Goal: Communication & Community: Answer question/provide support

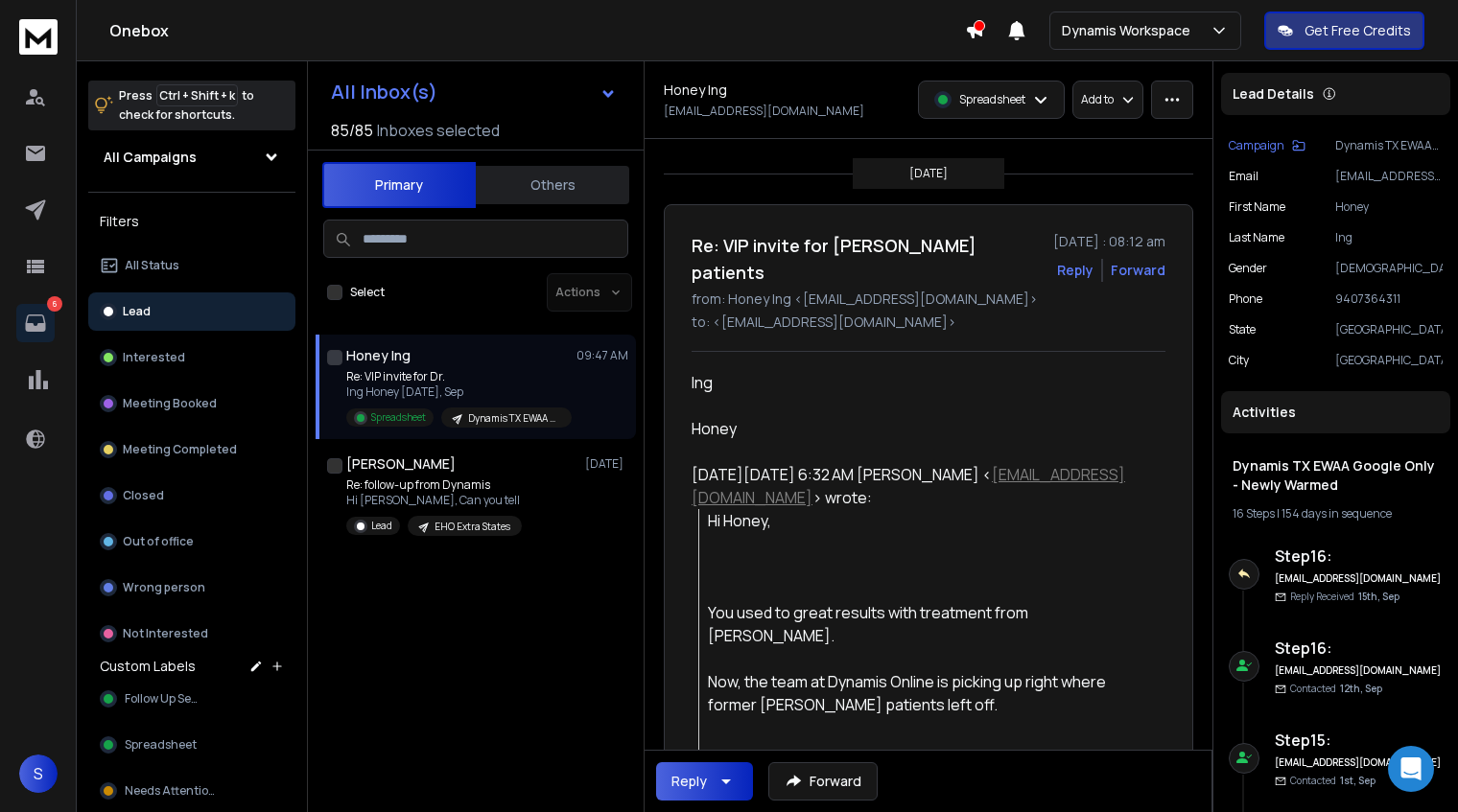
scroll to position [3475, 0]
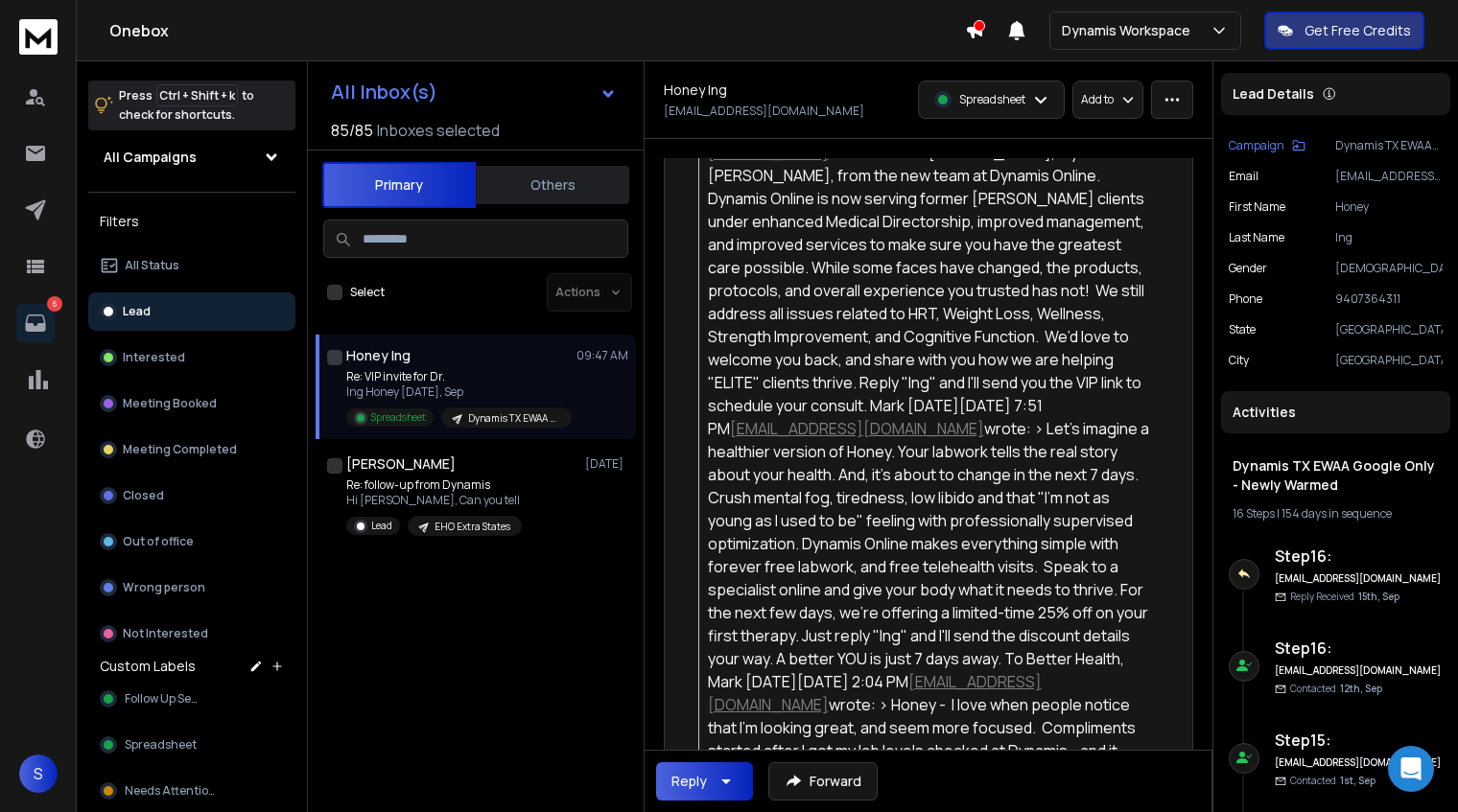
click at [165, 314] on button "Lead" at bounding box center [192, 311] width 208 height 38
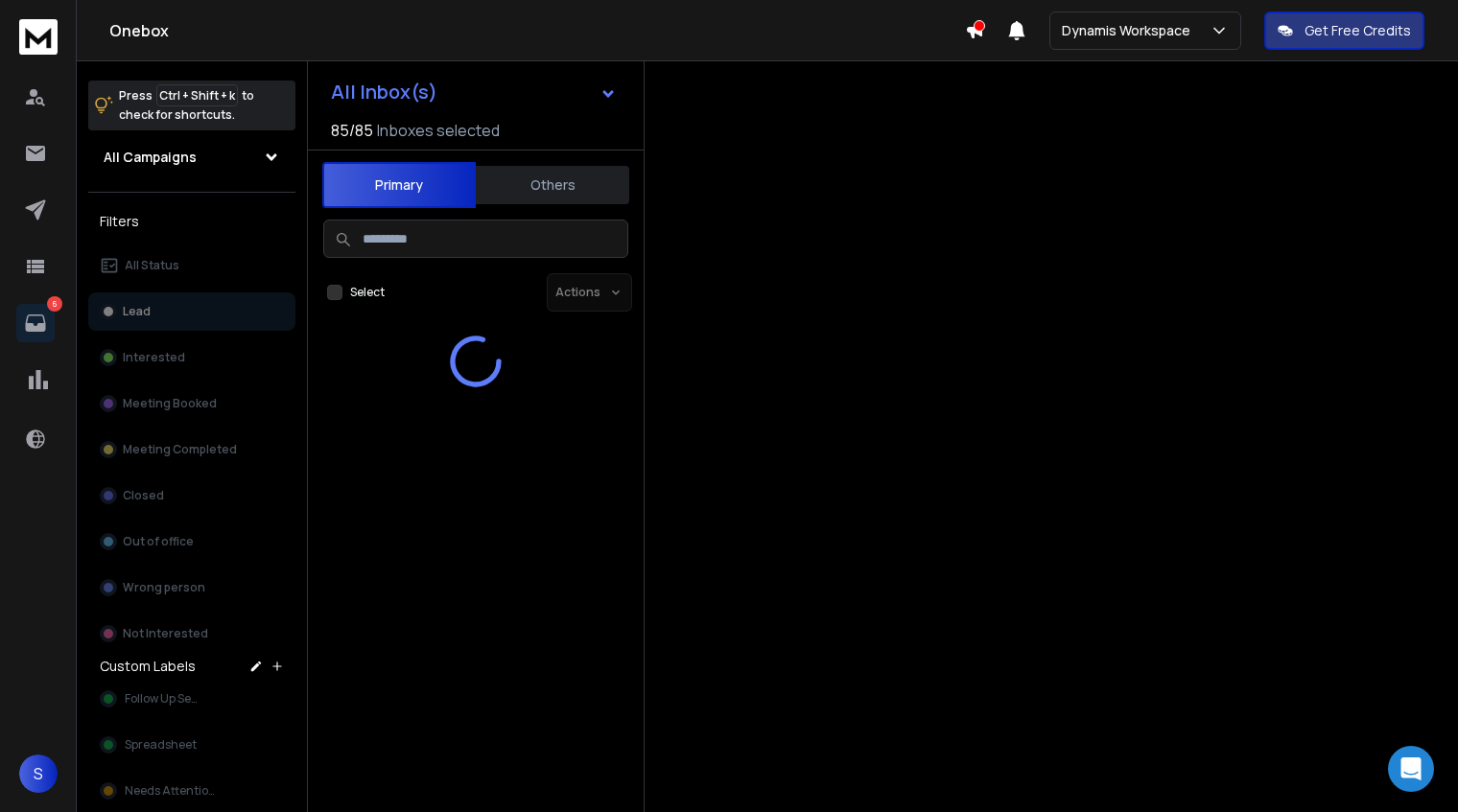
scroll to position [0, 0]
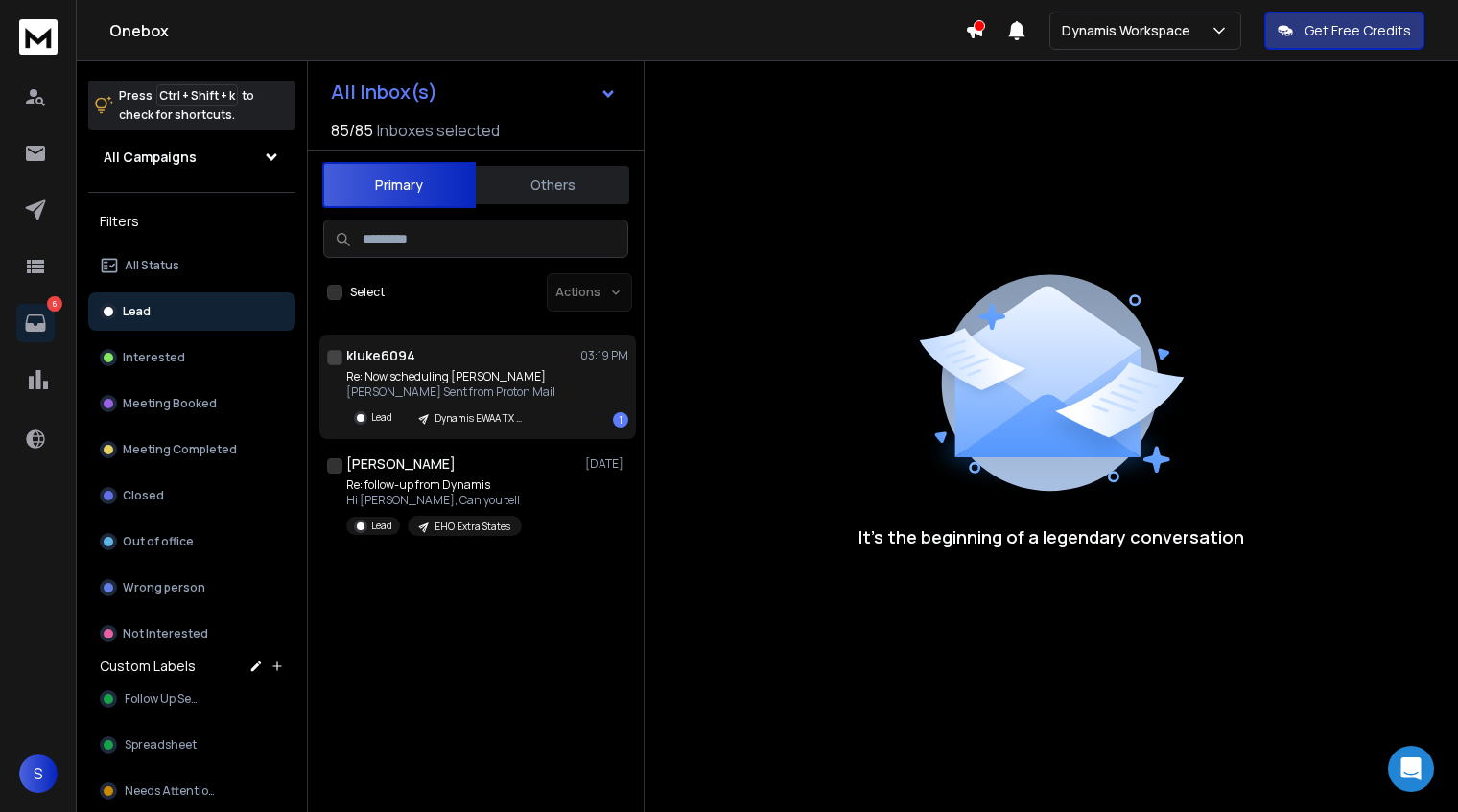
click at [480, 386] on p "[PERSON_NAME] Sent from Proton Mail" at bounding box center [451, 393] width 209 height 16
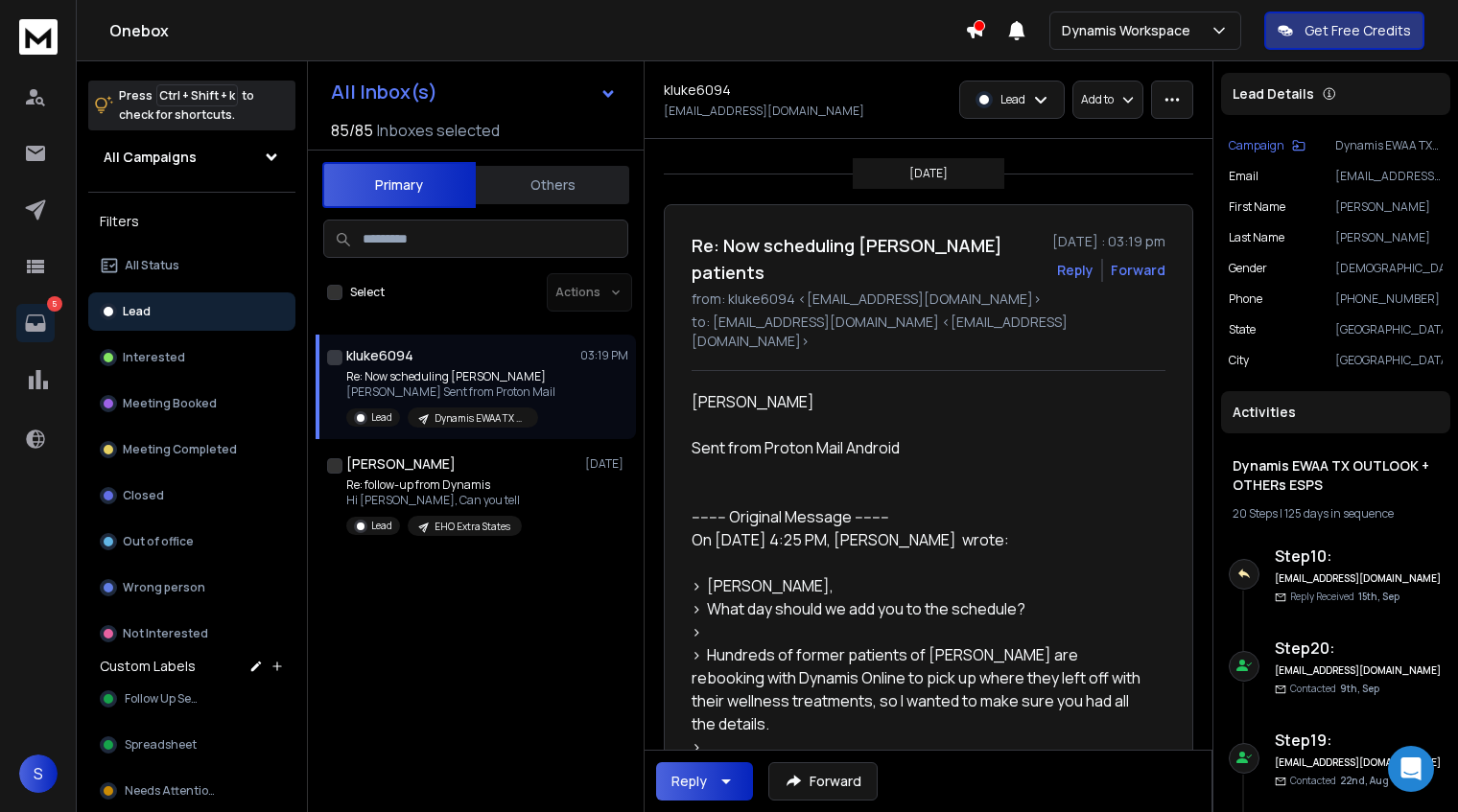
click at [1369, 301] on p "[PHONE_NUMBER]" at bounding box center [1390, 299] width 107 height 16
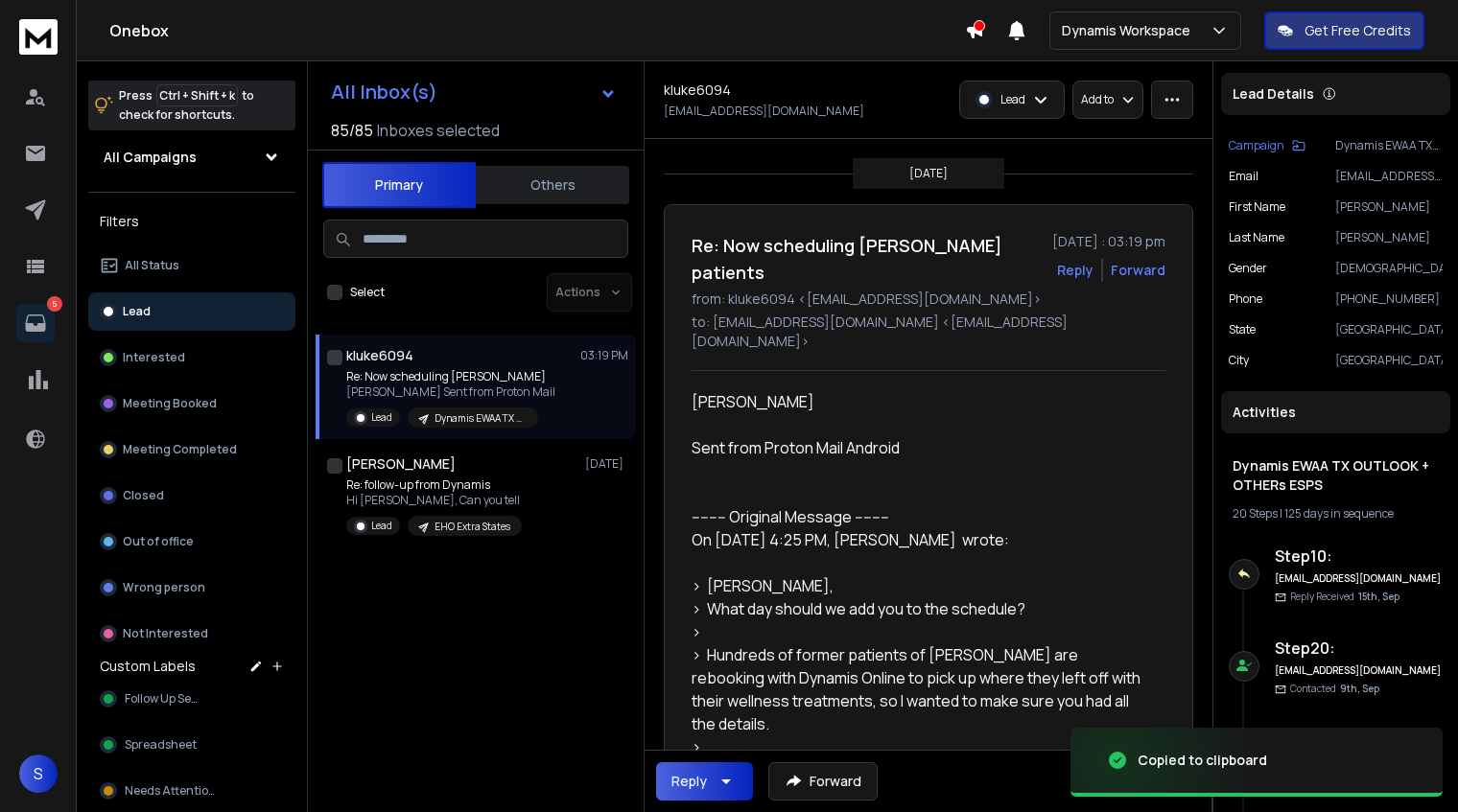
click at [1349, 210] on p "[PERSON_NAME]" at bounding box center [1390, 208] width 107 height 16
click at [1350, 236] on p "[PERSON_NAME]" at bounding box center [1390, 238] width 107 height 16
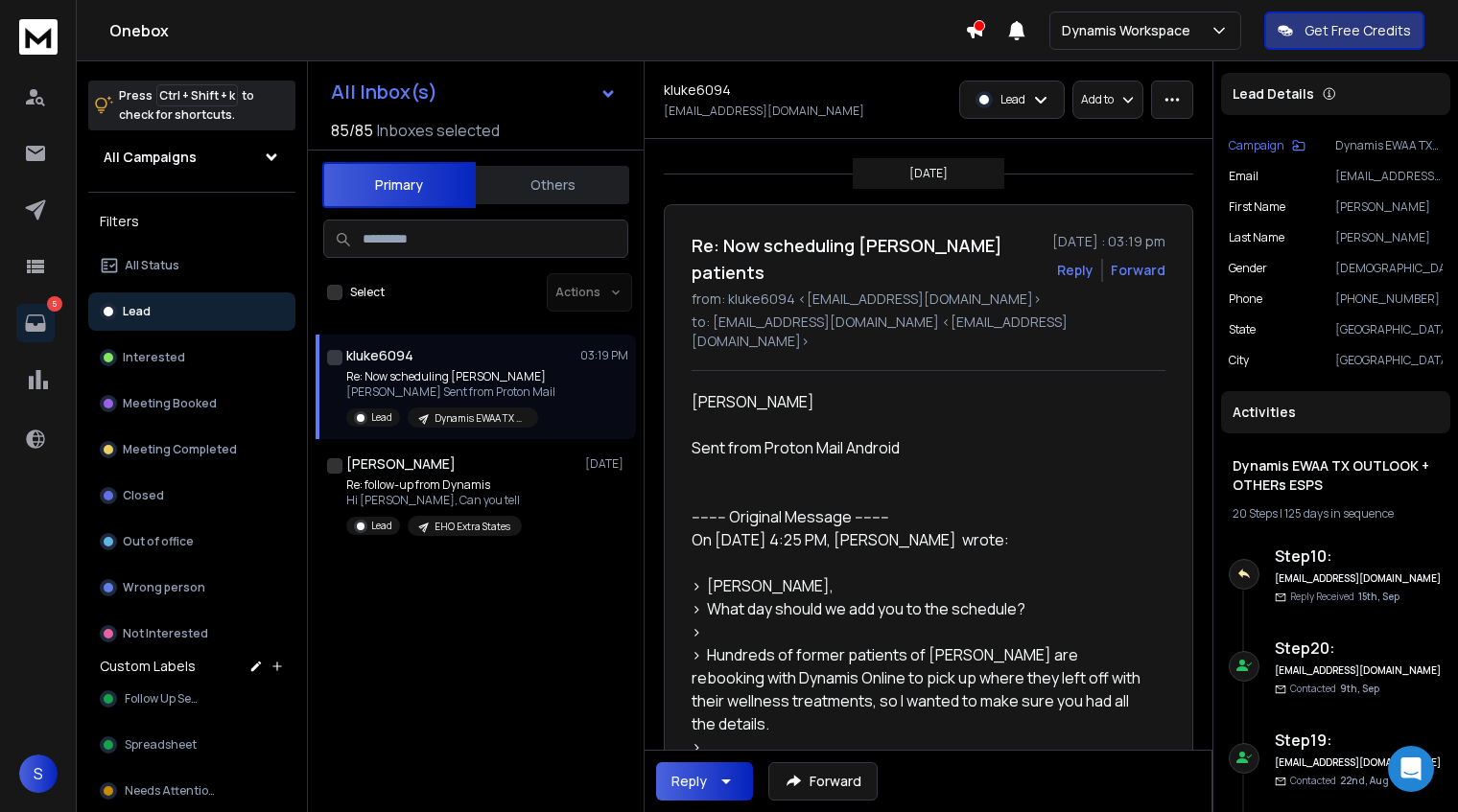
click at [434, 383] on p "Re: Now scheduling [PERSON_NAME]" at bounding box center [451, 377] width 209 height 16
click at [1076, 263] on button "Reply" at bounding box center [1075, 271] width 36 height 19
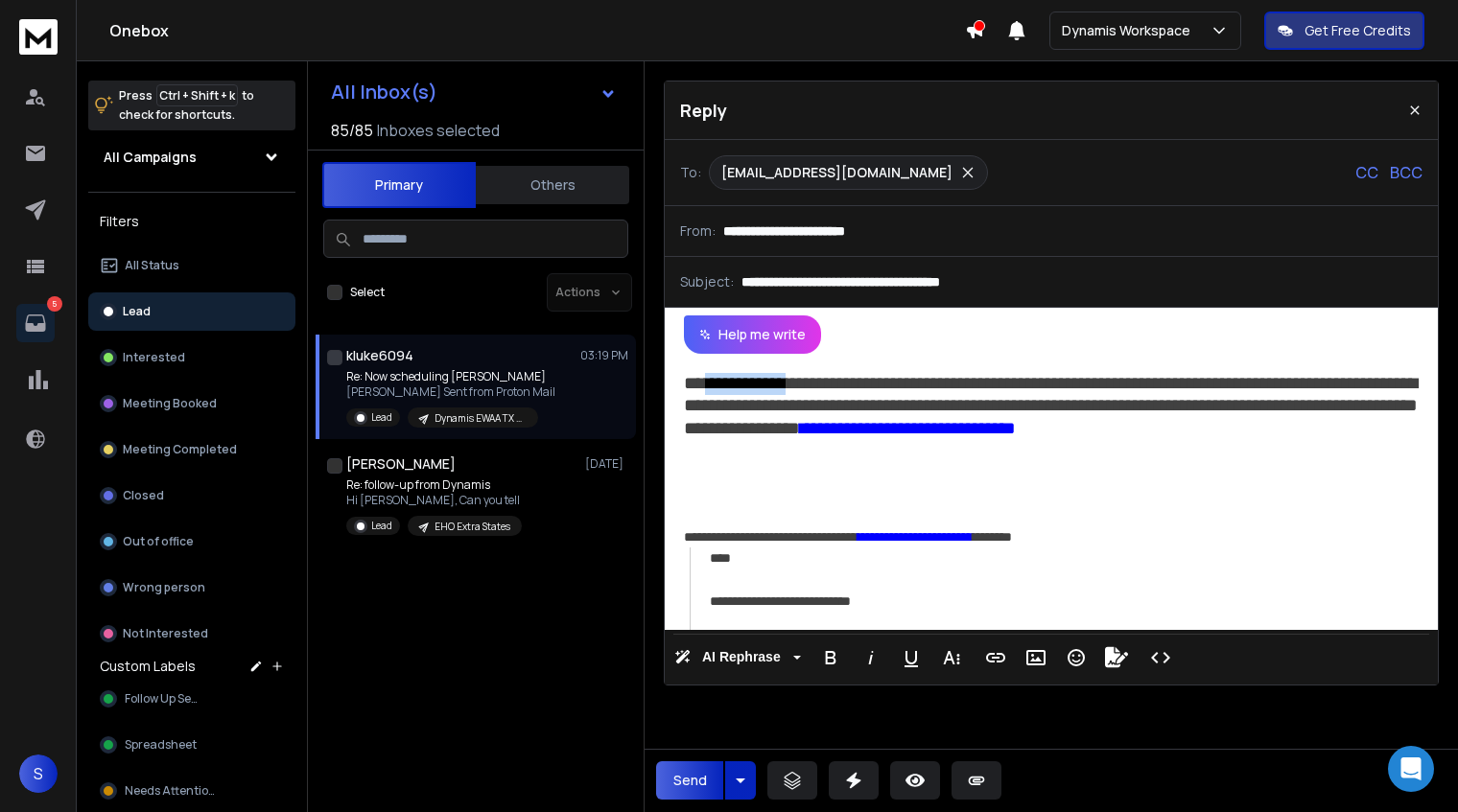
drag, startPoint x: 803, startPoint y: 383, endPoint x: 706, endPoint y: 371, distance: 97.7
click at [706, 371] on div "**********" at bounding box center [1051, 491] width 773 height 276
click at [687, 758] on div "Send" at bounding box center [1051, 780] width 813 height 62
click at [684, 777] on button "Send" at bounding box center [690, 780] width 67 height 38
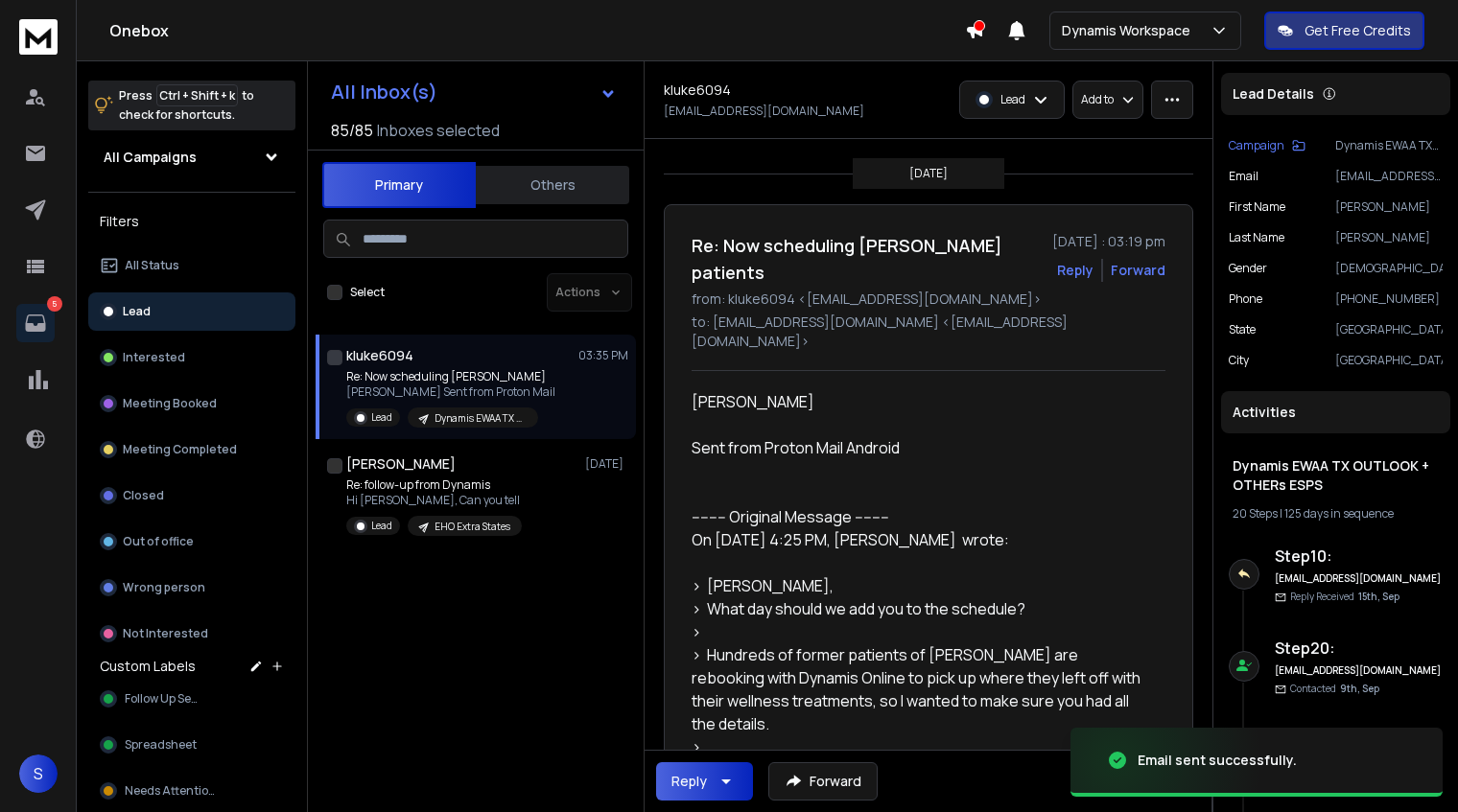
click at [445, 385] on p "[PERSON_NAME] Sent from Proton Mail" at bounding box center [451, 393] width 209 height 16
click at [1020, 93] on p "Lead" at bounding box center [1013, 99] width 25 height 16
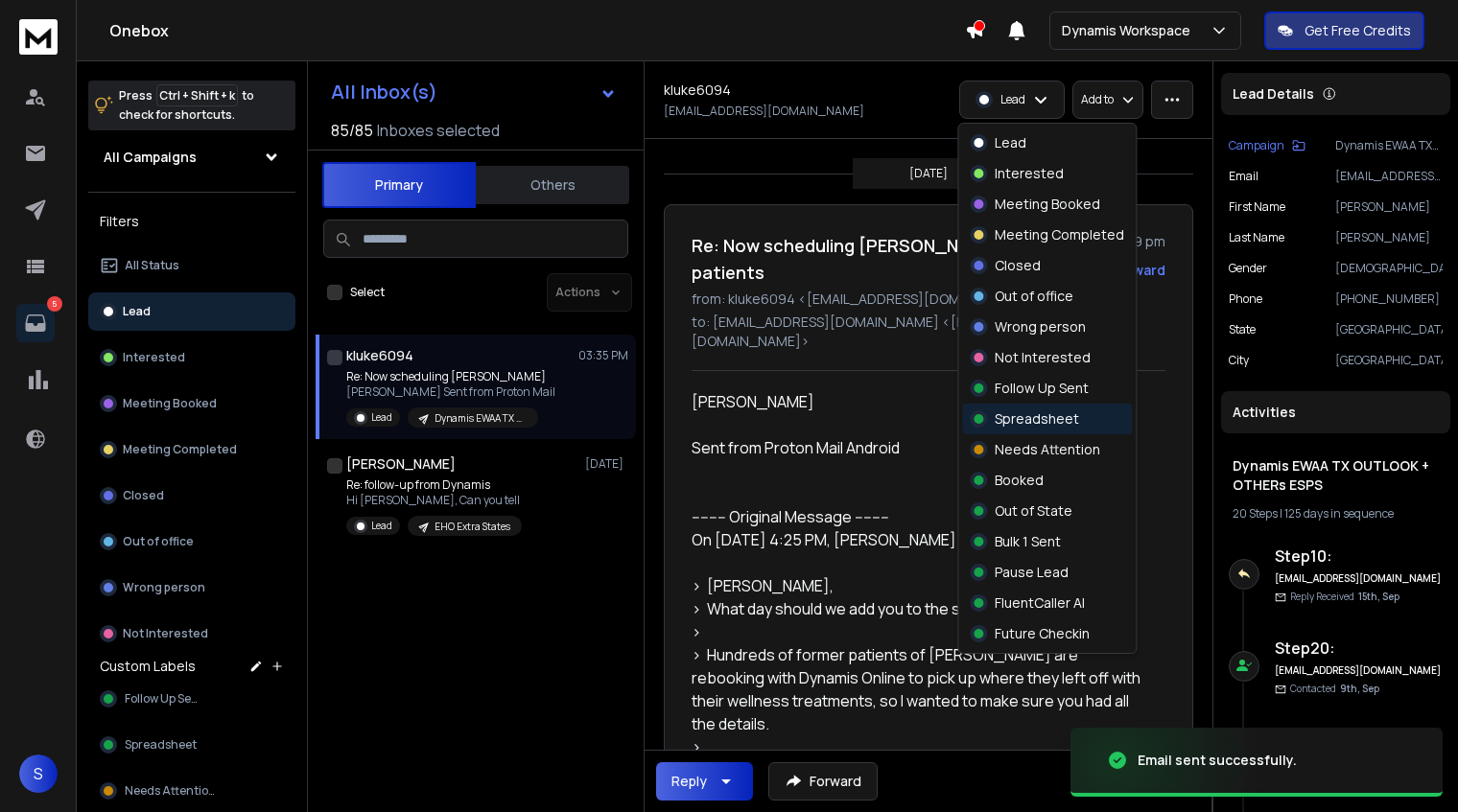
click at [1063, 418] on p "Spreadsheet" at bounding box center [1037, 419] width 85 height 19
